Goal: Task Accomplishment & Management: Manage account settings

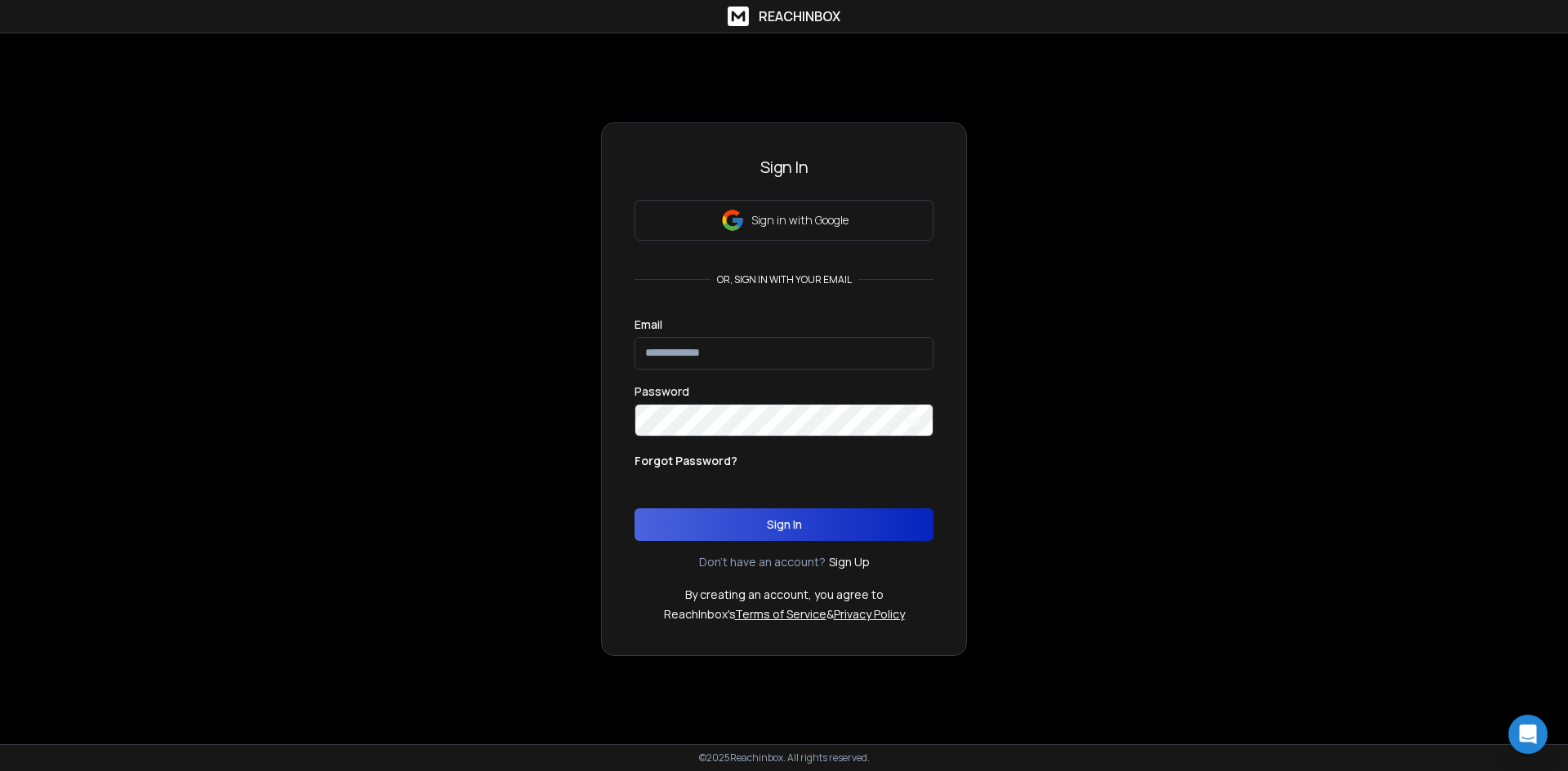
click at [666, 352] on input "email" at bounding box center [784, 353] width 299 height 33
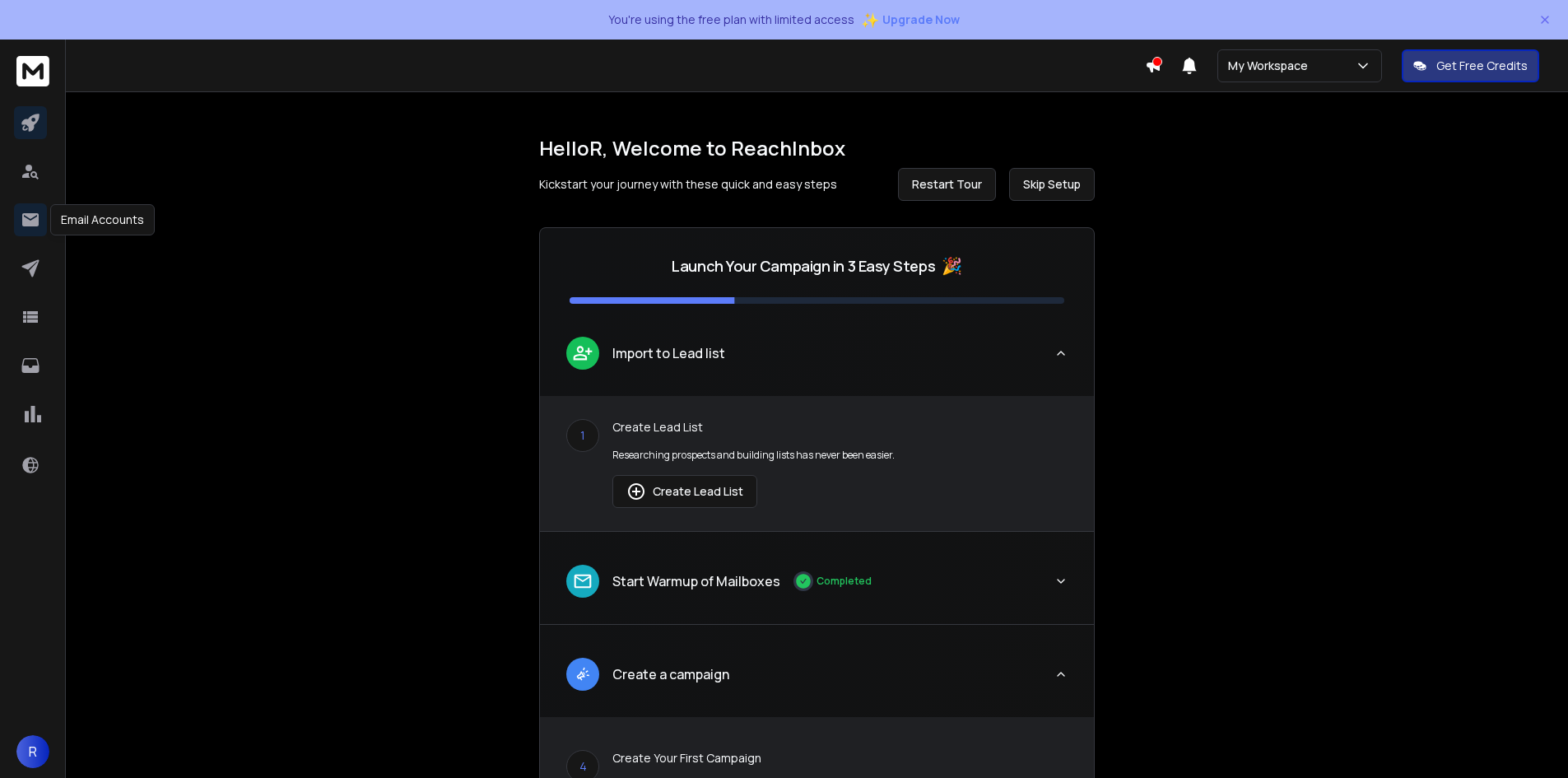
click at [28, 217] on icon at bounding box center [30, 220] width 17 height 14
click at [40, 223] on icon at bounding box center [30, 220] width 19 height 19
click at [41, 230] on link at bounding box center [30, 220] width 33 height 33
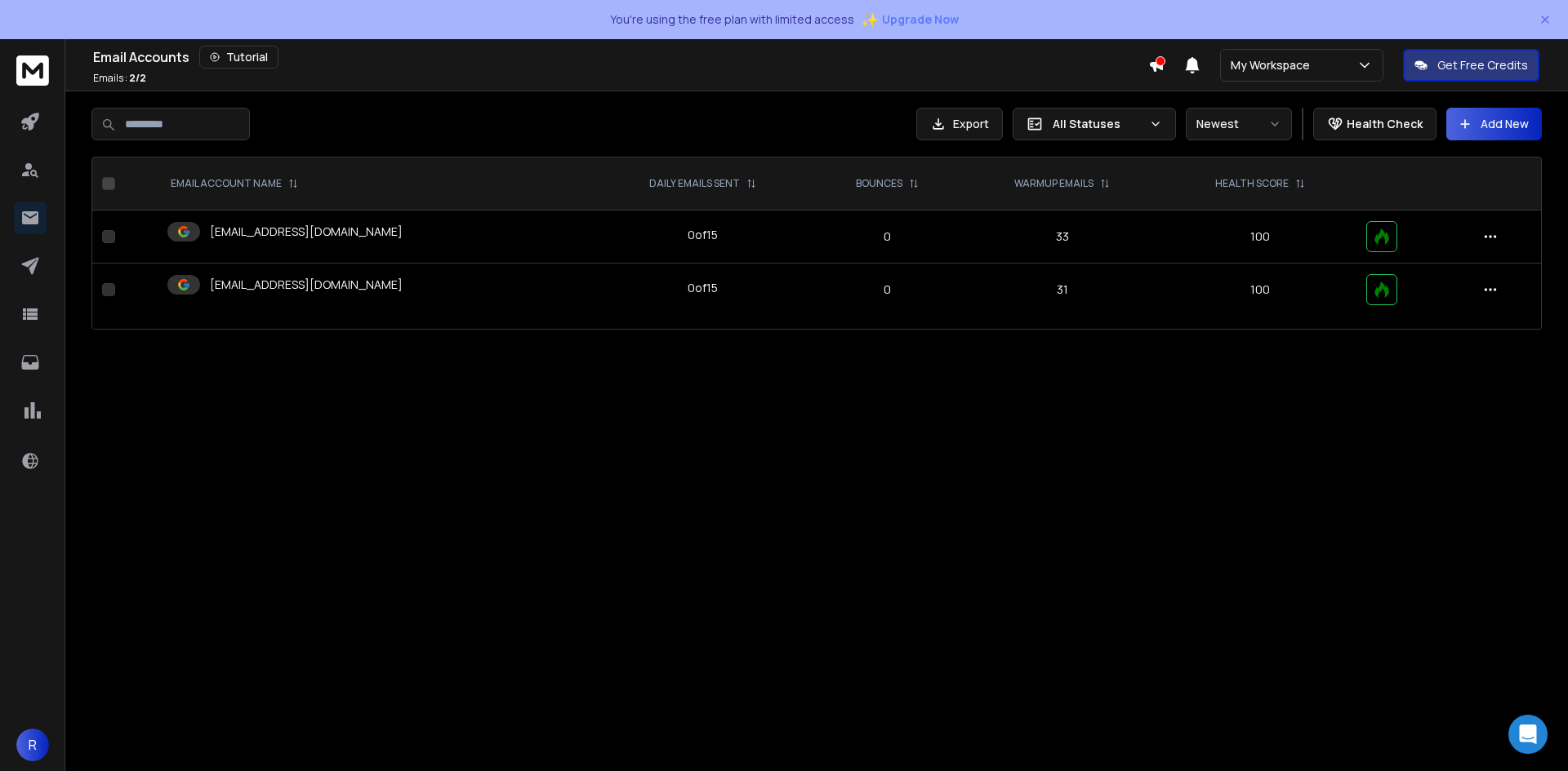
click at [1374, 241] on icon at bounding box center [1382, 236] width 16 height 16
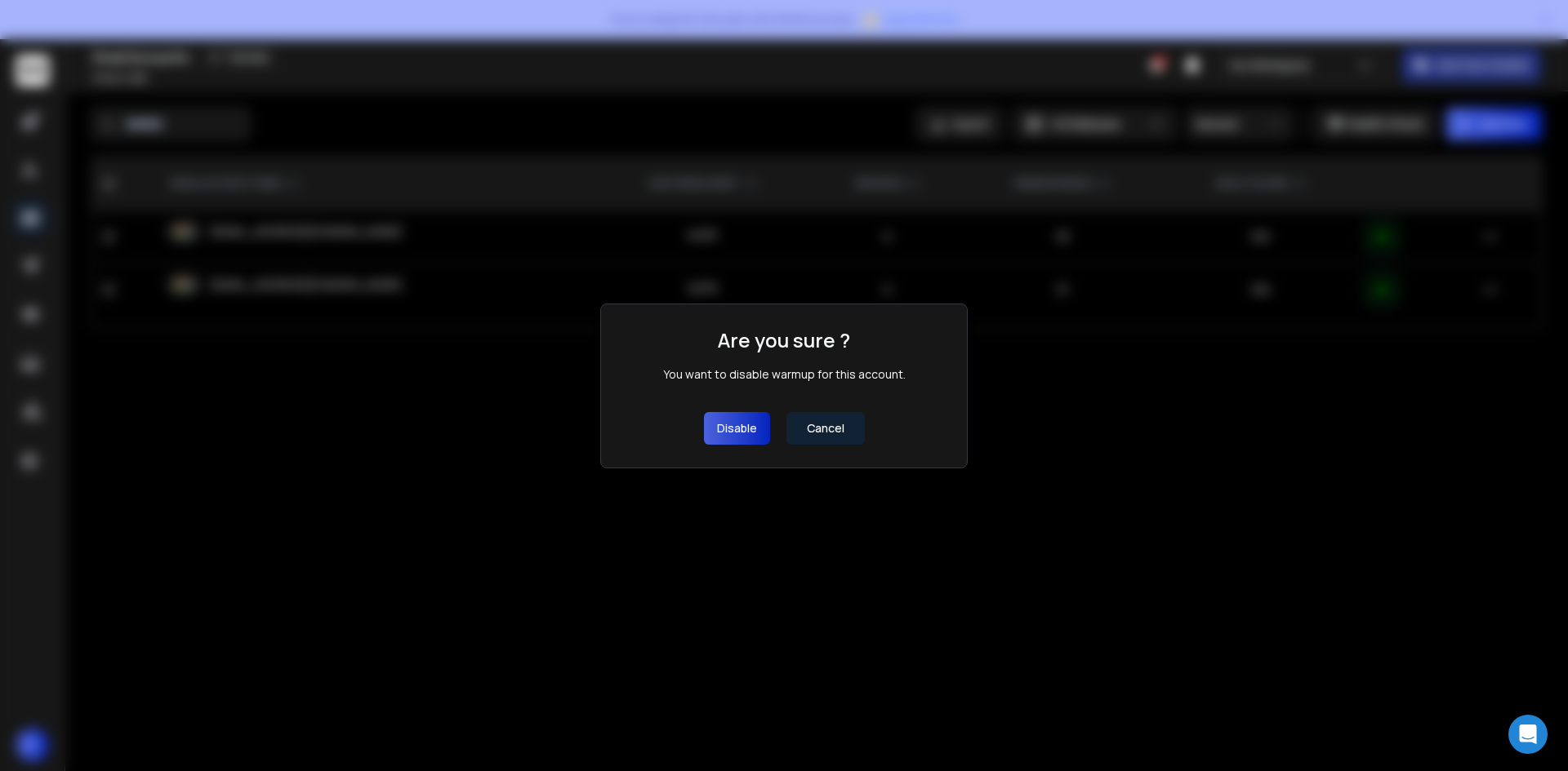
click at [745, 437] on button "Disable" at bounding box center [737, 428] width 67 height 33
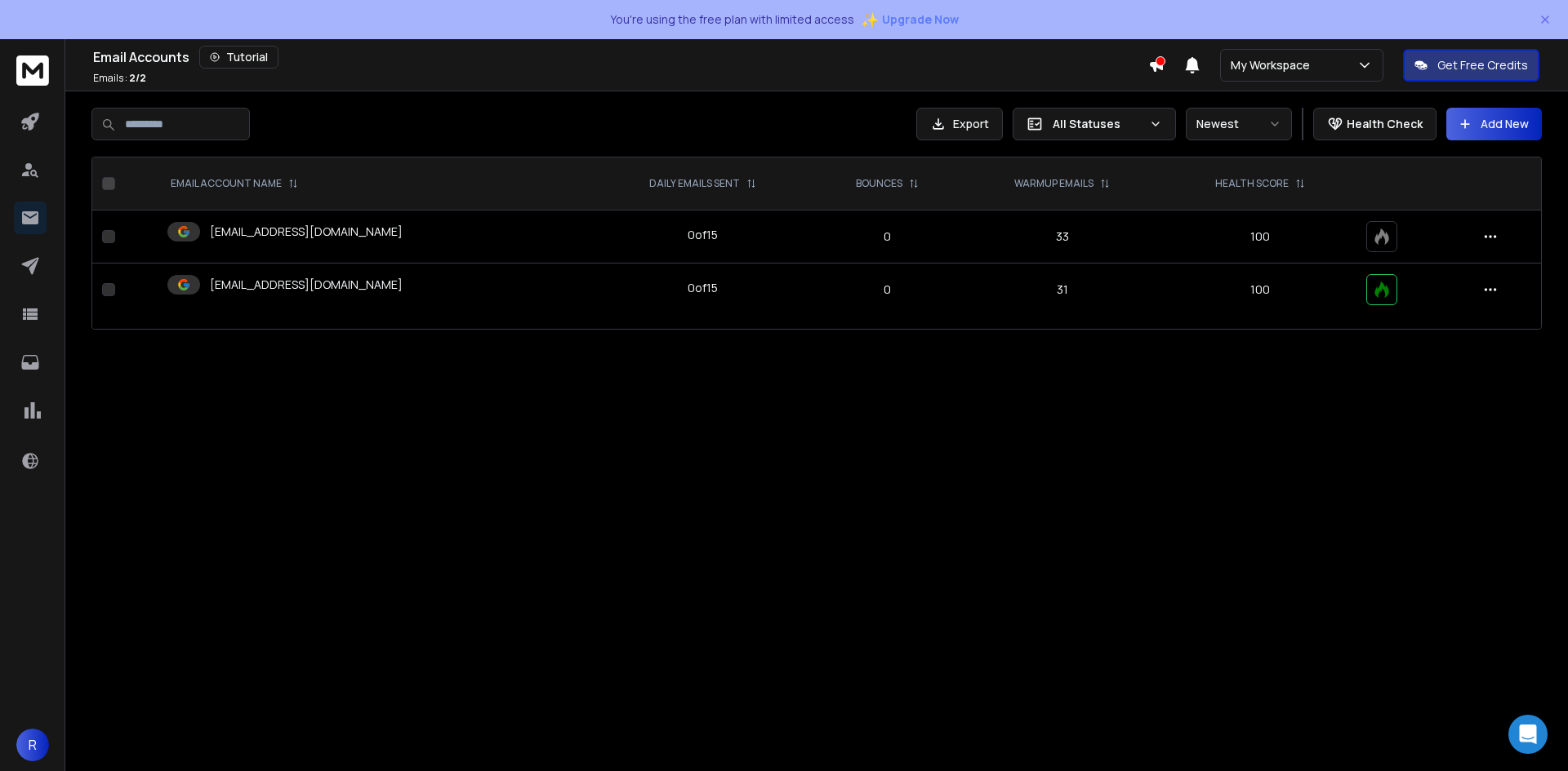
click at [824, 235] on p "0" at bounding box center [887, 236] width 128 height 16
click at [284, 234] on body "You're using the free plan with limited access ✨ Upgrade Now ReferralStack Unlo…" at bounding box center [784, 385] width 1568 height 771
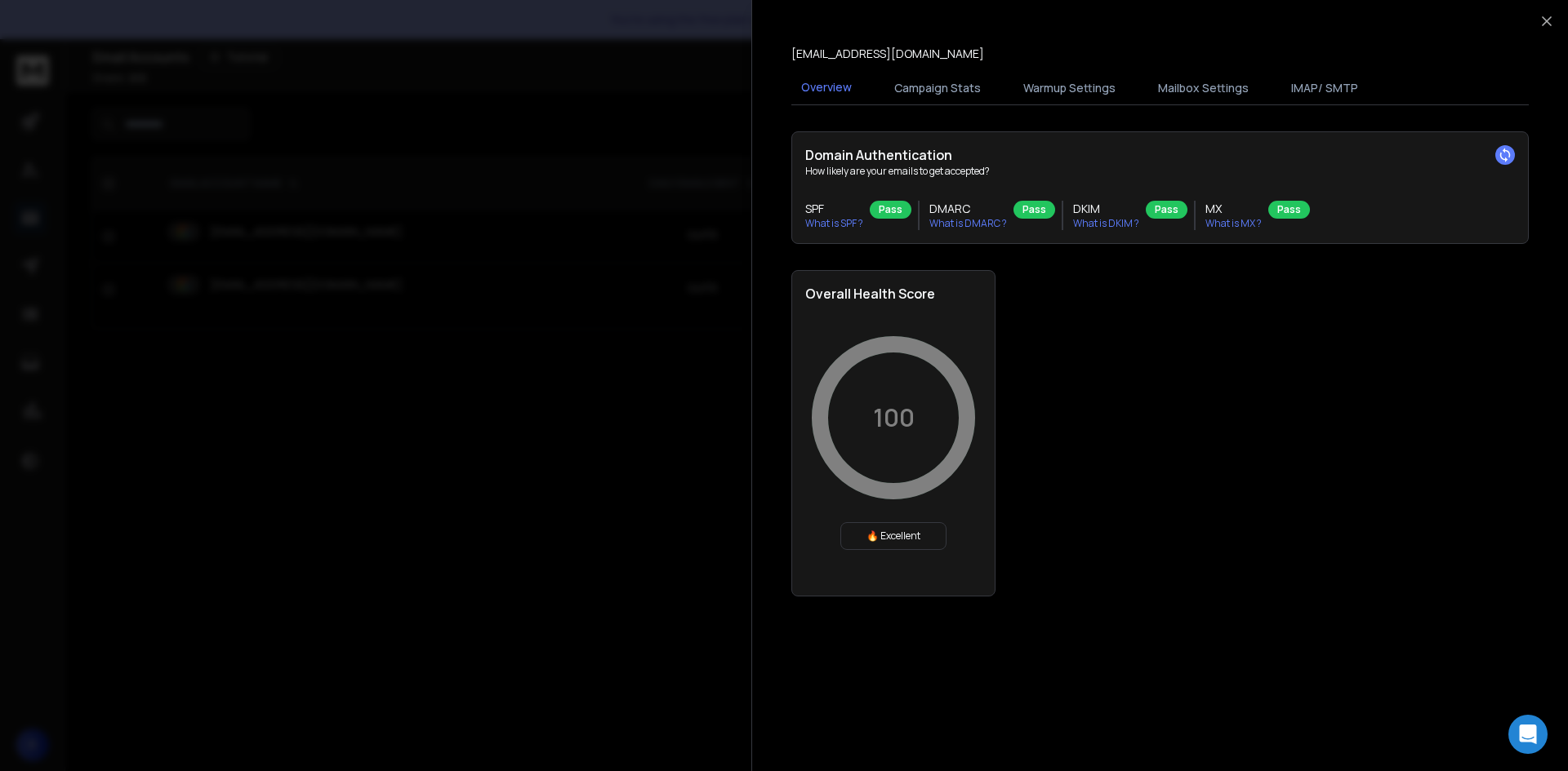
click at [944, 82] on button "Campaign Stats" at bounding box center [938, 88] width 106 height 36
click at [1049, 80] on button "Warmup Settings" at bounding box center [1070, 88] width 112 height 36
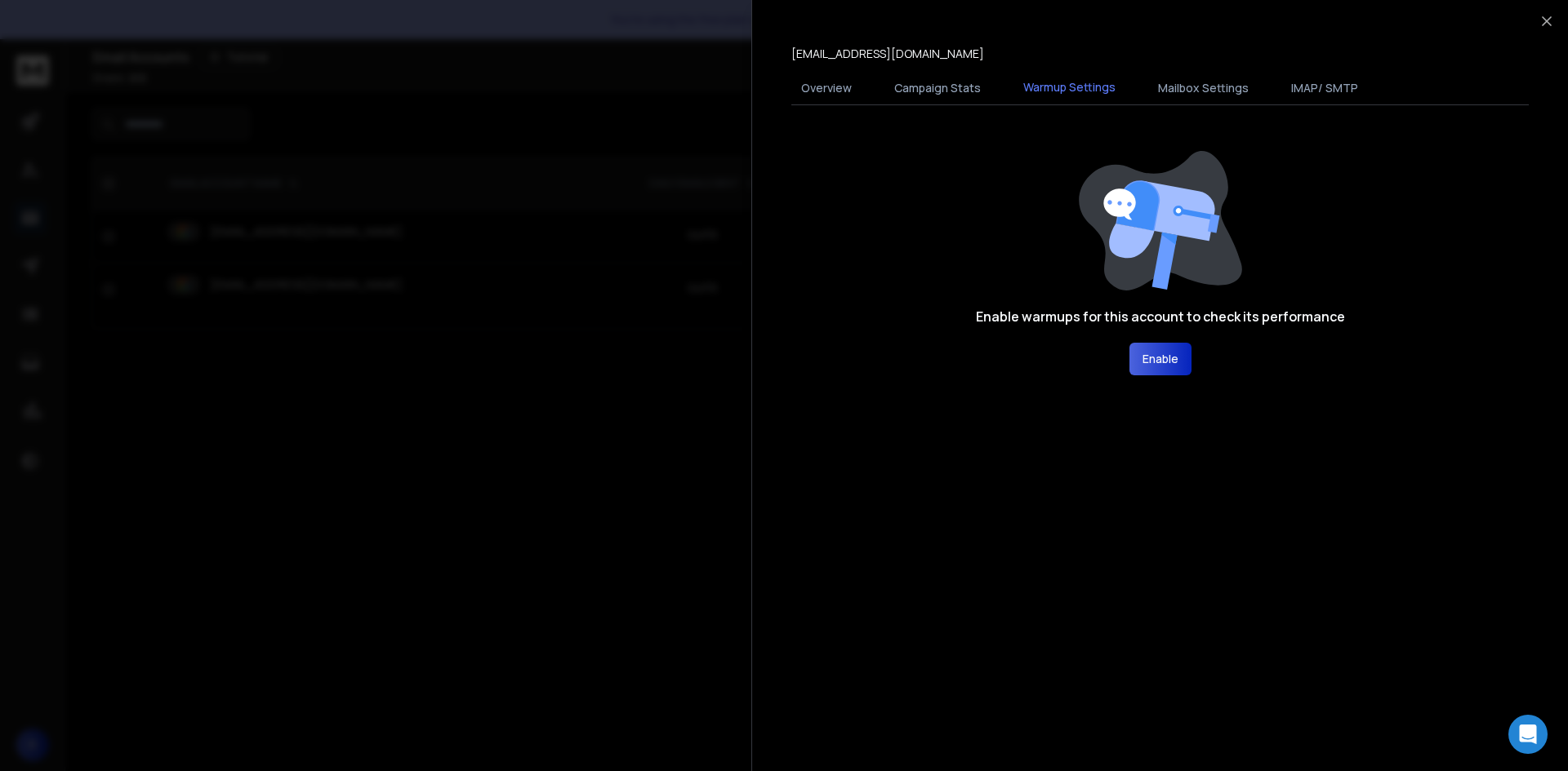
click at [1208, 79] on button "Mailbox Settings" at bounding box center [1203, 88] width 110 height 36
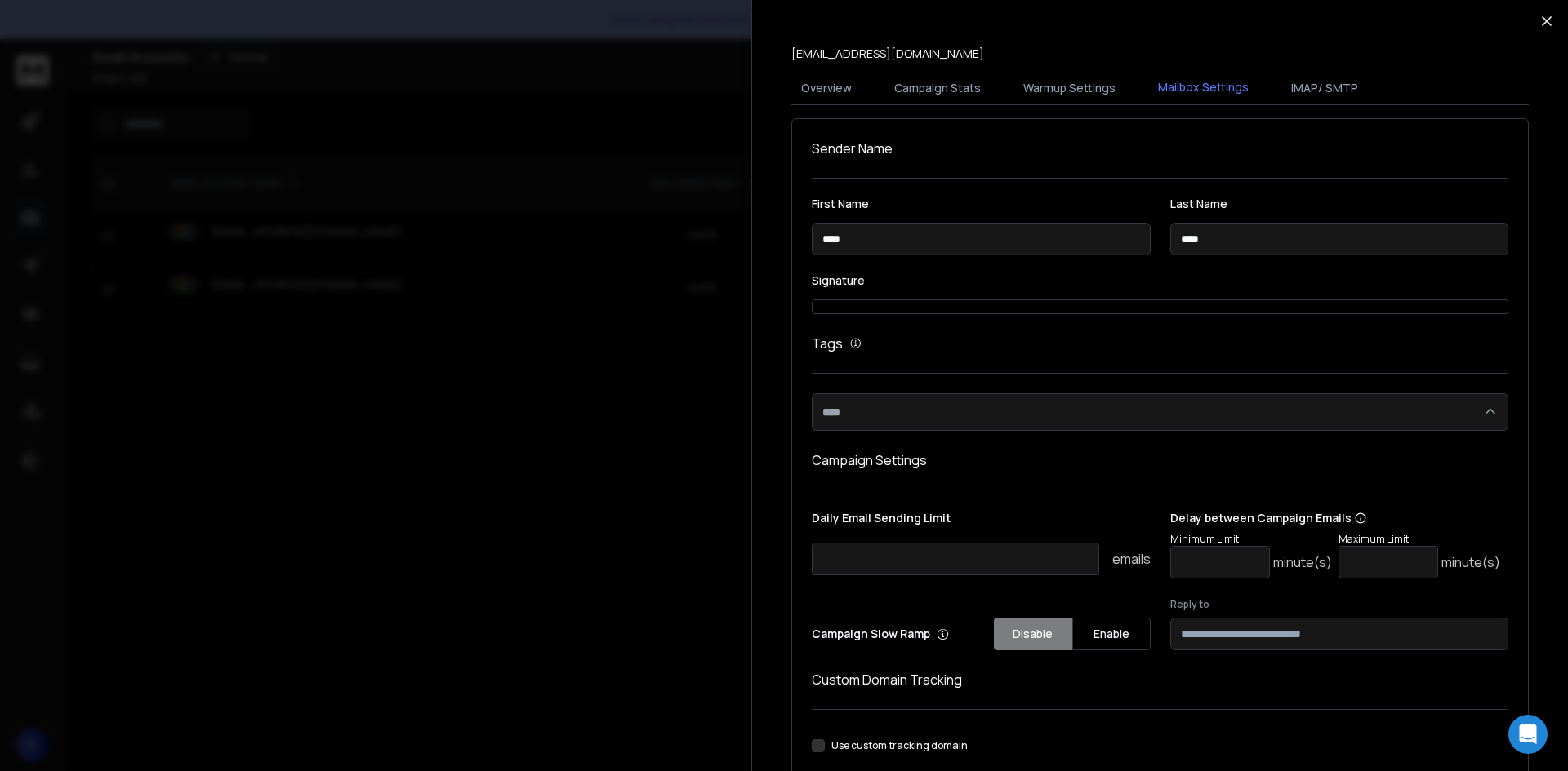
click at [1547, 19] on icon "button" at bounding box center [1547, 21] width 16 height 16
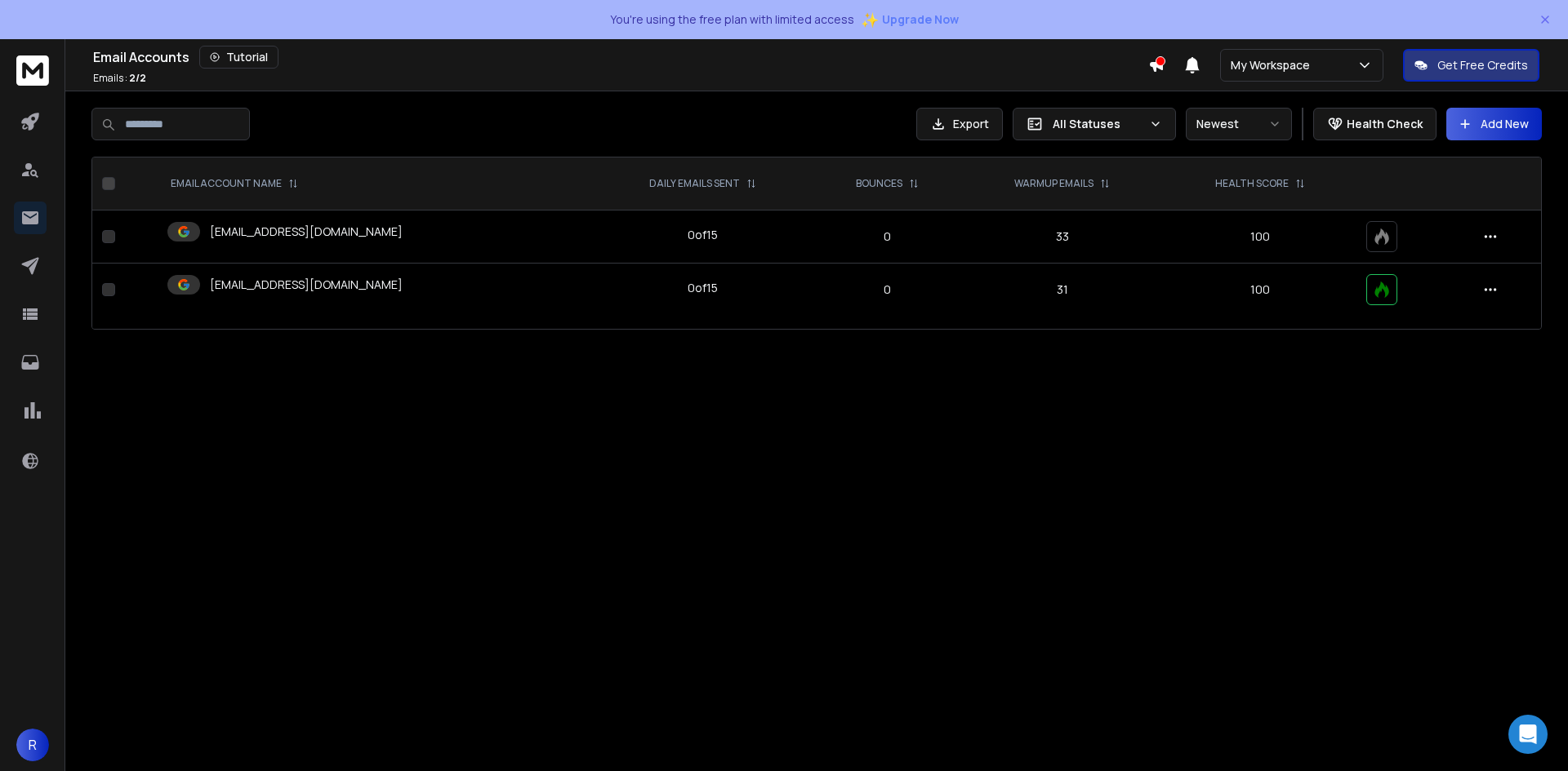
click at [771, 416] on div "You're using the free plan with limited access ✨ Upgrade Now ReferralStack Unlo…" at bounding box center [784, 385] width 1568 height 771
click at [1374, 284] on icon at bounding box center [1382, 289] width 16 height 16
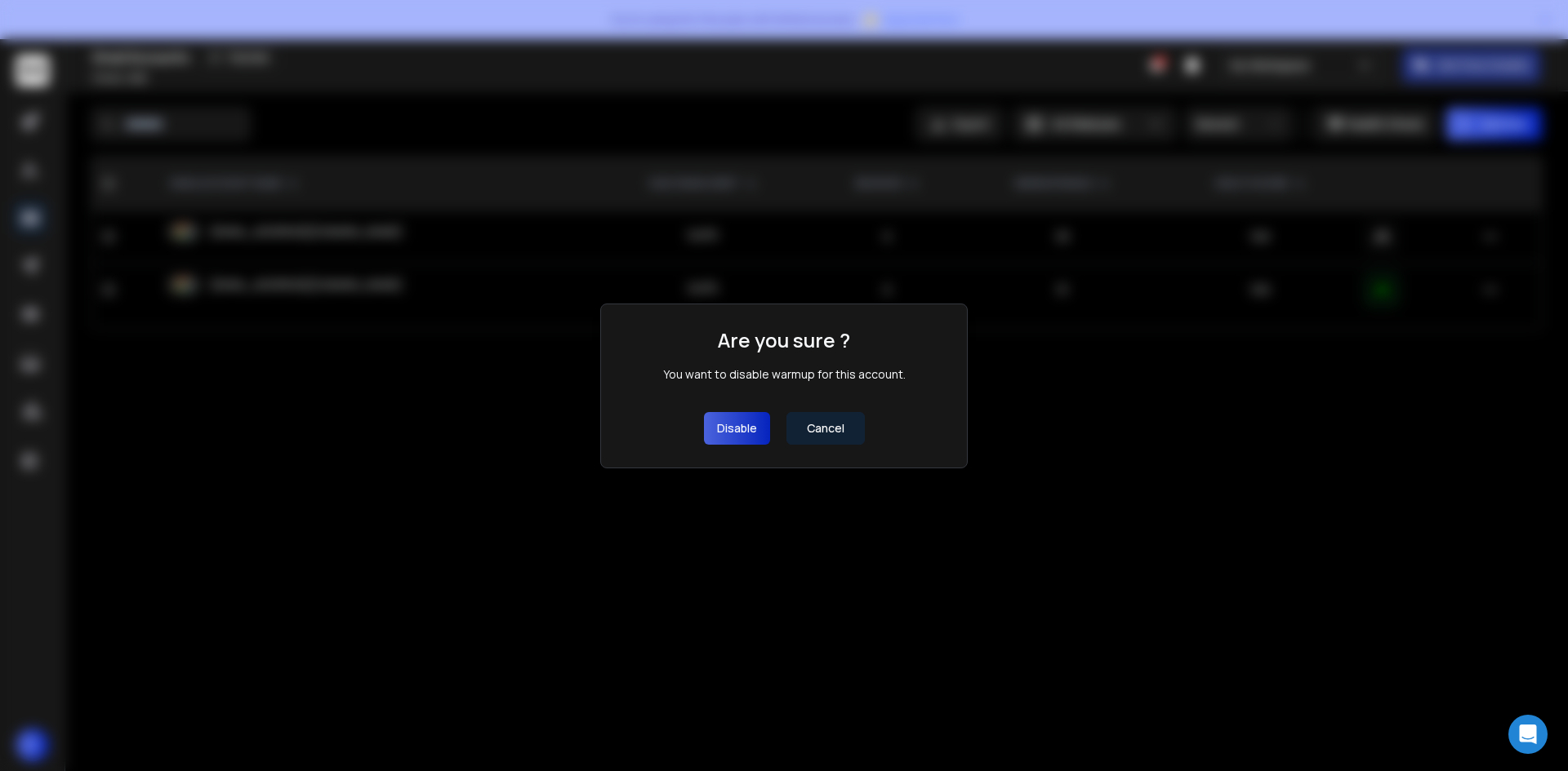
click at [740, 435] on button "Disable" at bounding box center [737, 428] width 67 height 33
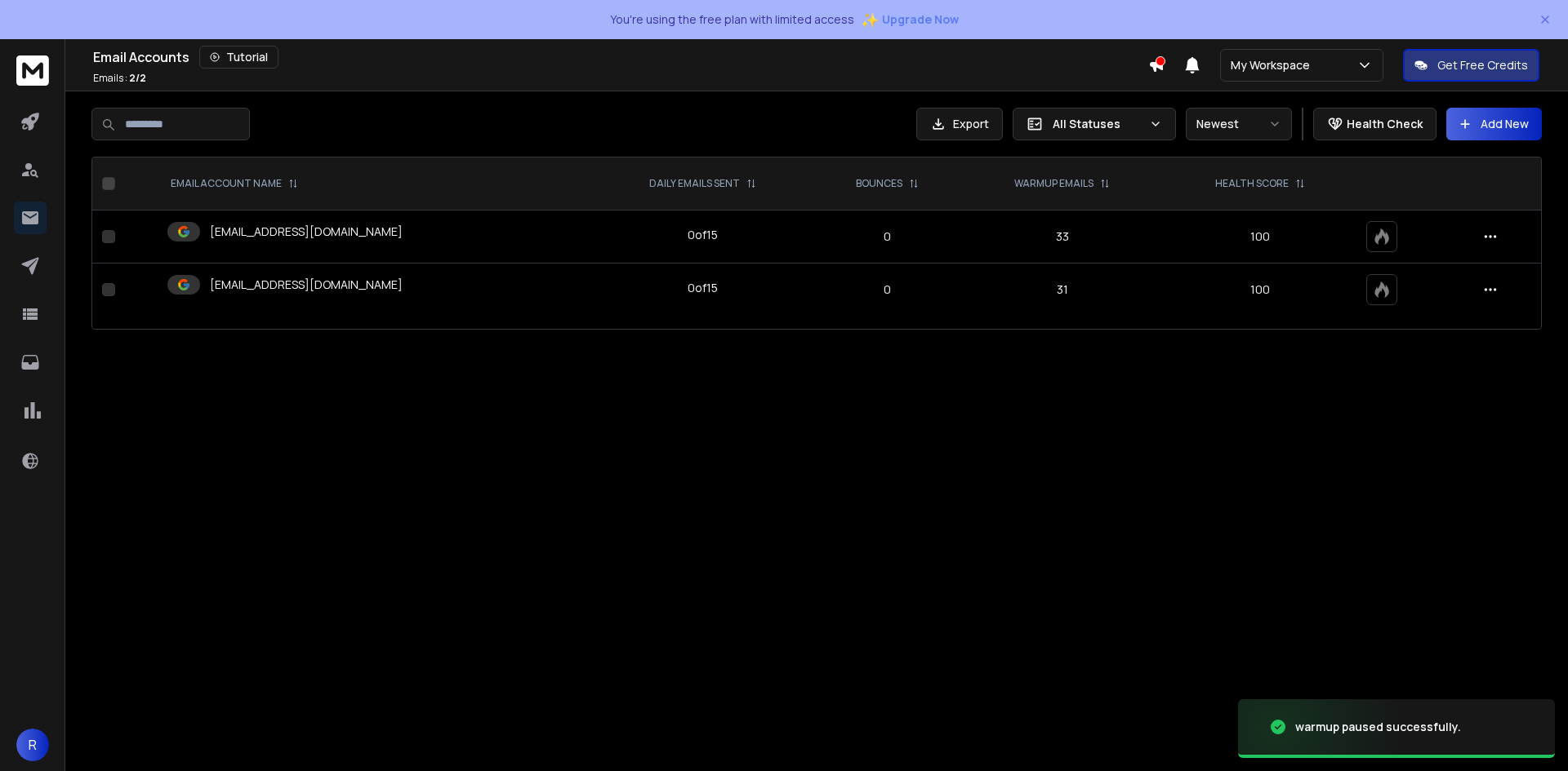
click at [972, 428] on div "You're using the free plan with limited access ✨ Upgrade Now ReferralStack Unlo…" at bounding box center [784, 385] width 1568 height 771
